Goal: Navigation & Orientation: Find specific page/section

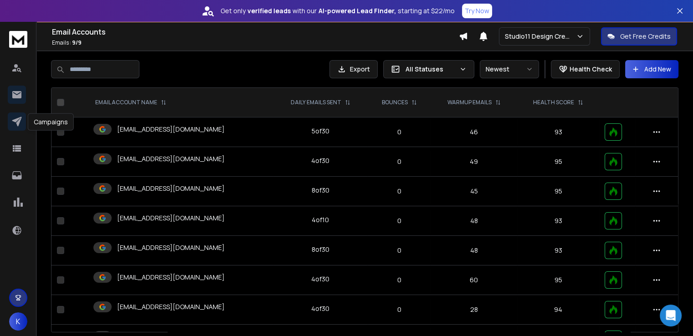
click at [15, 120] on icon at bounding box center [17, 122] width 10 height 10
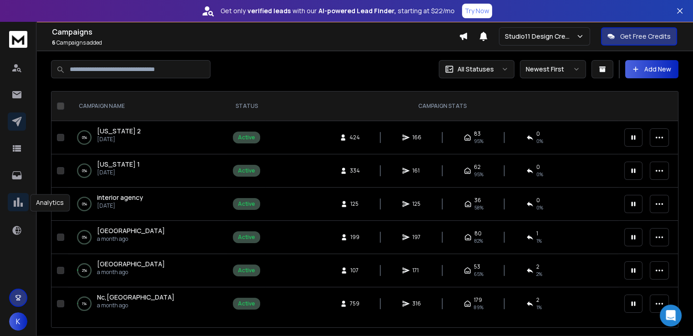
click at [14, 208] on icon at bounding box center [18, 202] width 14 height 14
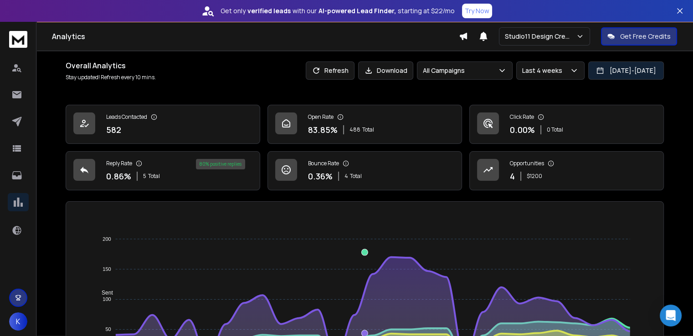
click at [611, 65] on button "[DATE] - [DATE]" at bounding box center [626, 71] width 76 height 18
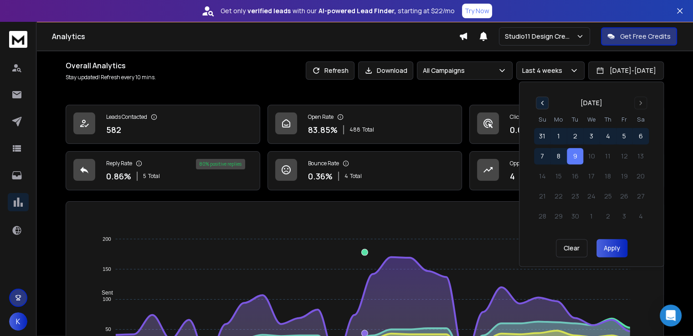
click at [539, 102] on icon "Go to previous month" at bounding box center [542, 102] width 7 height 7
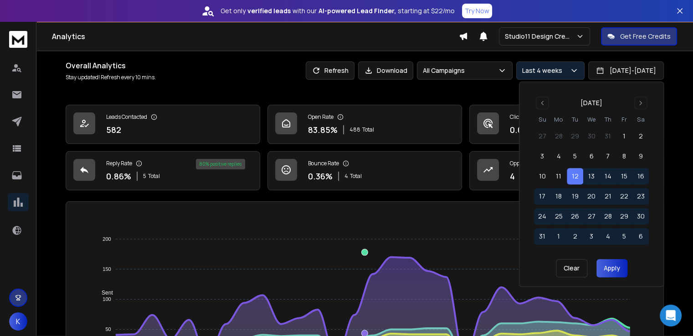
click at [531, 69] on p "Last 4 weeks" at bounding box center [544, 70] width 44 height 9
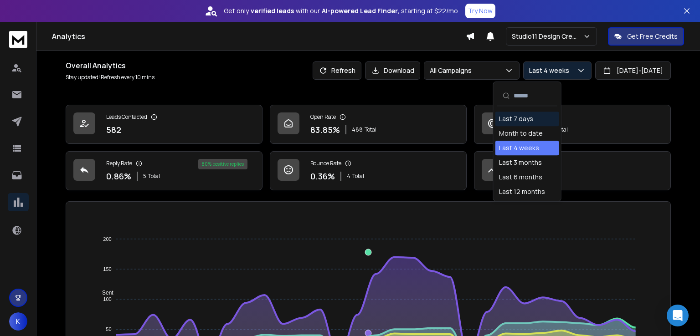
click at [531, 69] on p "Last 4 weeks" at bounding box center [551, 70] width 44 height 9
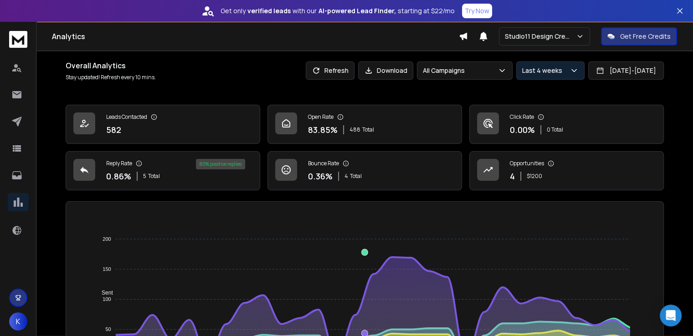
click at [531, 69] on p "Last 4 weeks" at bounding box center [544, 70] width 44 height 9
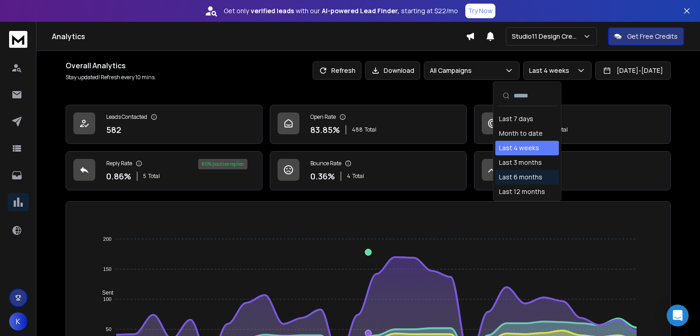
click at [518, 175] on div "Last 6 months" at bounding box center [520, 177] width 43 height 9
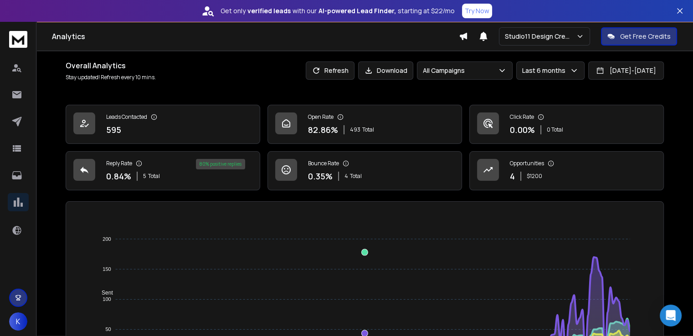
click at [535, 177] on p "$ 1200" at bounding box center [534, 176] width 15 height 7
click at [324, 74] on p "Refresh" at bounding box center [336, 70] width 24 height 9
click at [13, 171] on icon at bounding box center [16, 175] width 11 height 11
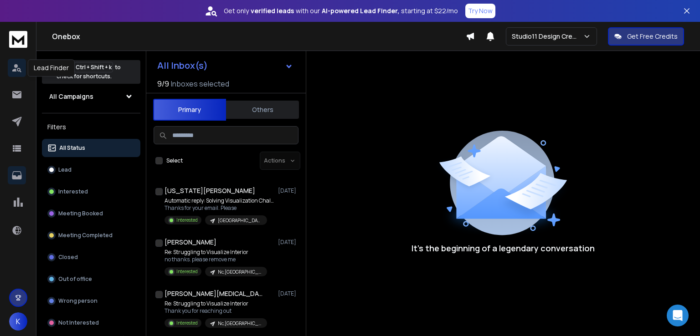
click at [22, 67] on icon at bounding box center [16, 67] width 11 height 11
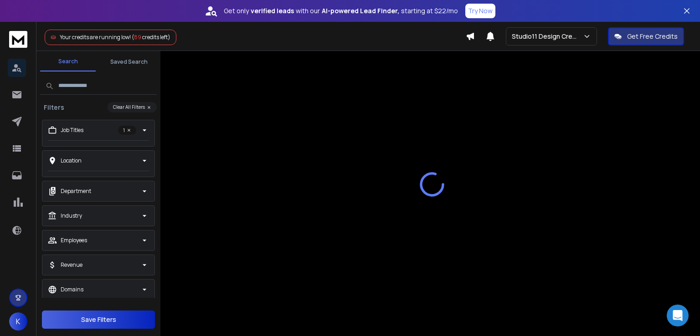
click at [6, 103] on div "K" at bounding box center [18, 181] width 36 height 318
click at [8, 103] on link at bounding box center [17, 95] width 18 height 18
